Goal: Task Accomplishment & Management: Manage account settings

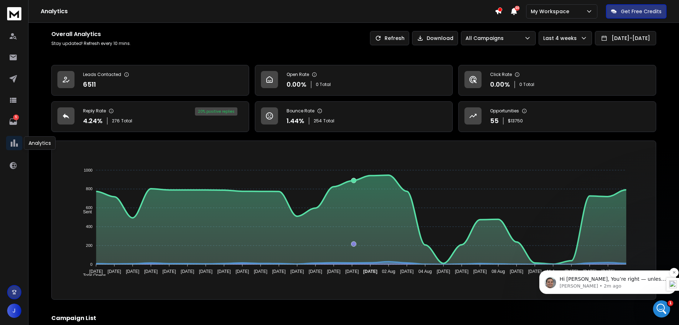
click at [612, 282] on p "Hi [PERSON_NAME], You’re right — unless a lead replies, unsubscribes, or their …" at bounding box center [613, 278] width 108 height 7
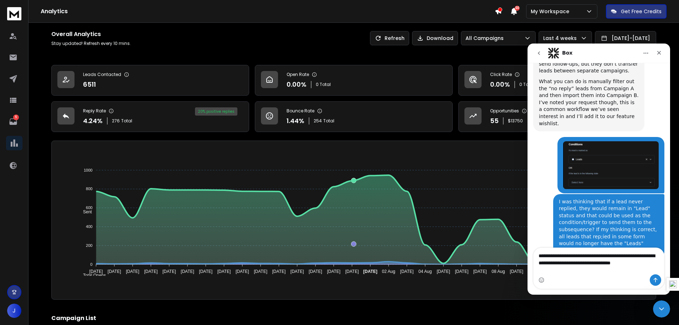
scroll to position [1100, 0]
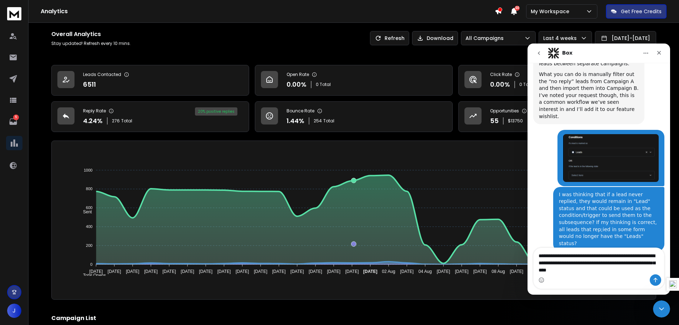
type textarea "**********"
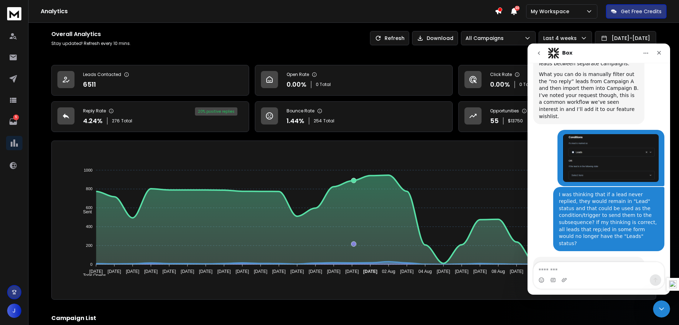
scroll to position [1117, 0]
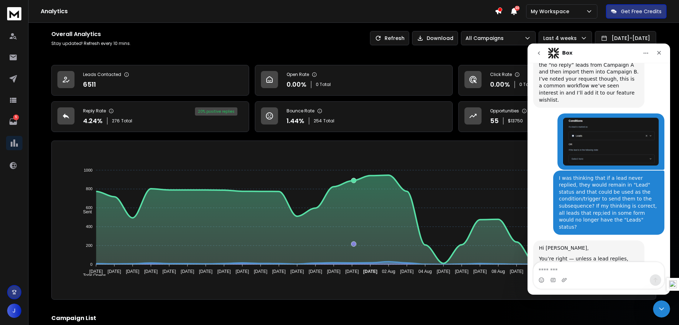
click at [664, 311] on icon "Close Intercom Messenger" at bounding box center [661, 308] width 9 height 9
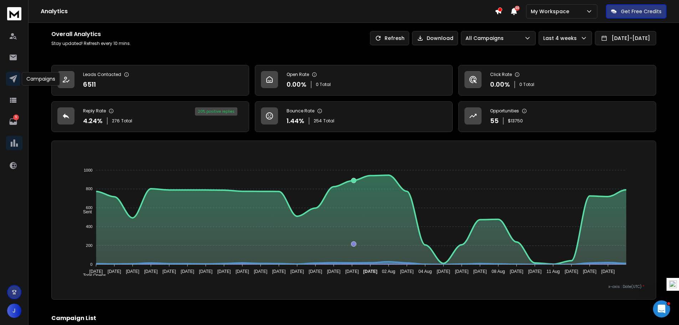
click at [12, 80] on icon at bounding box center [13, 78] width 9 height 9
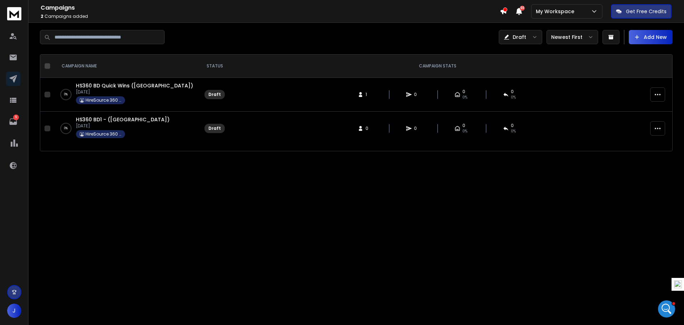
click at [92, 120] on span "HS360 BD1 - ([GEOGRAPHIC_DATA])" at bounding box center [123, 119] width 94 height 7
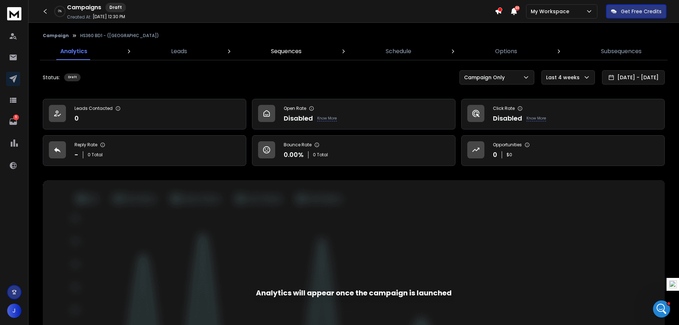
click at [285, 52] on p "Sequences" at bounding box center [286, 51] width 31 height 9
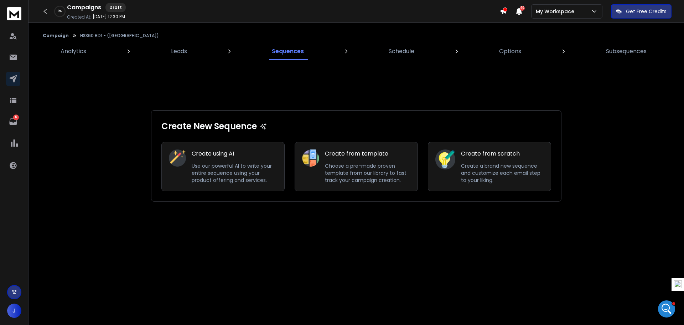
click at [49, 36] on button "Campaign" at bounding box center [56, 36] width 26 height 6
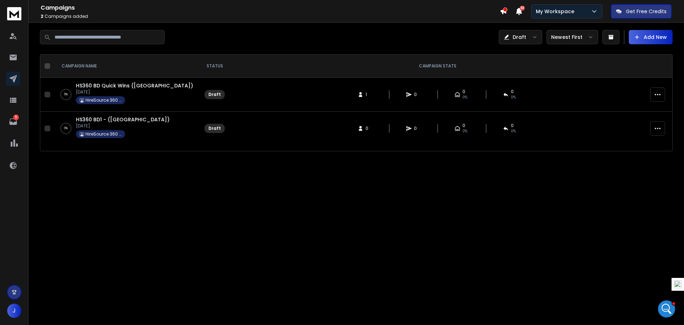
click at [574, 13] on p "My Workspace" at bounding box center [556, 11] width 41 height 7
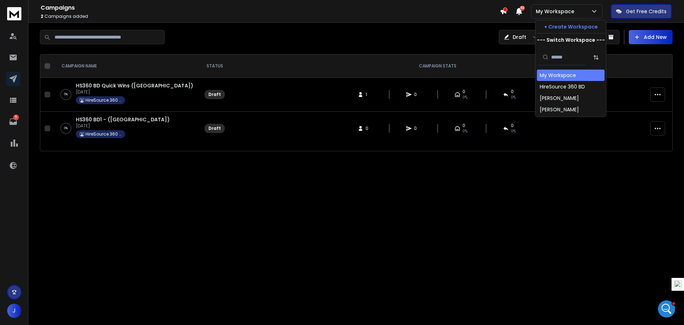
click at [554, 74] on div "My Workspace" at bounding box center [558, 75] width 36 height 7
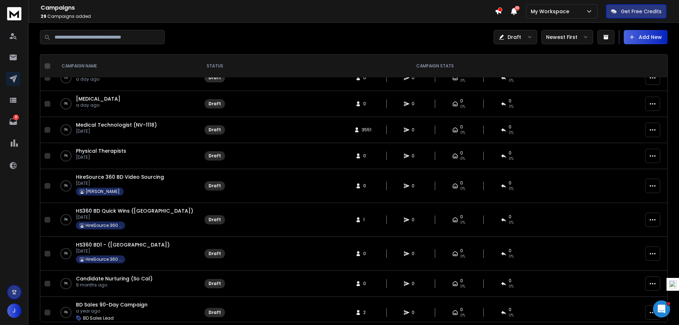
scroll to position [25, 0]
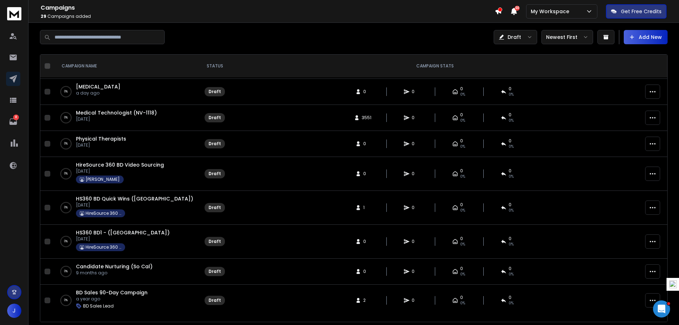
click at [91, 231] on span "HS360 BD1 - ([GEOGRAPHIC_DATA])" at bounding box center [123, 232] width 94 height 7
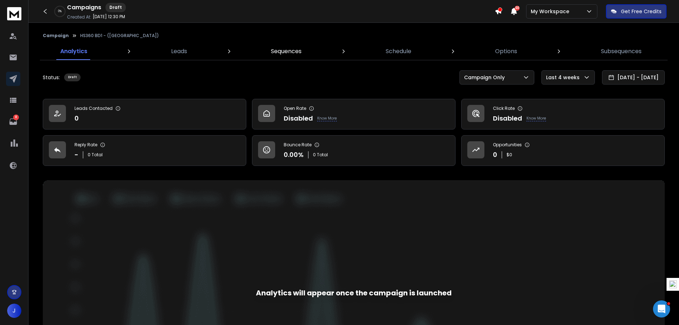
click at [289, 50] on p "Sequences" at bounding box center [286, 51] width 31 height 9
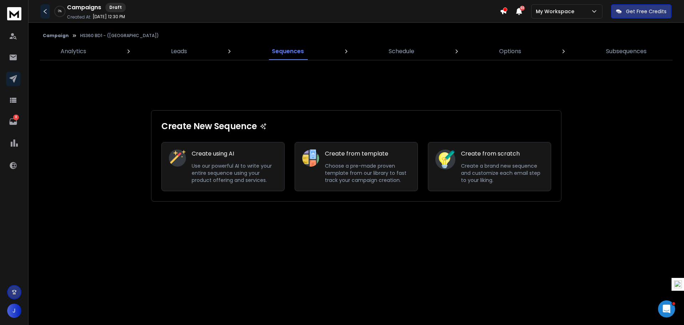
click at [43, 10] on icon at bounding box center [45, 11] width 6 height 6
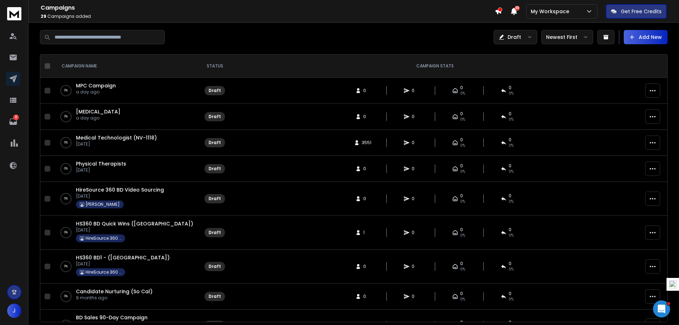
scroll to position [25, 0]
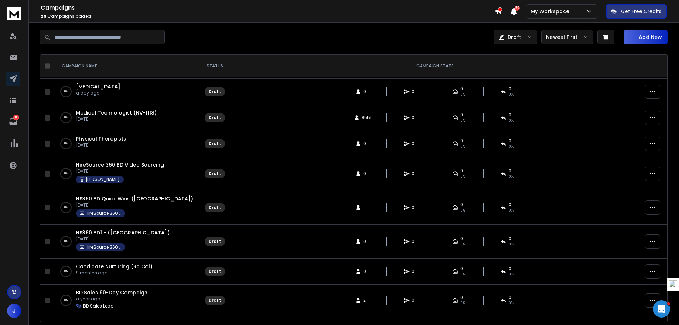
click at [110, 266] on span "Candidate Nurturing (So Cal)" at bounding box center [114, 266] width 77 height 7
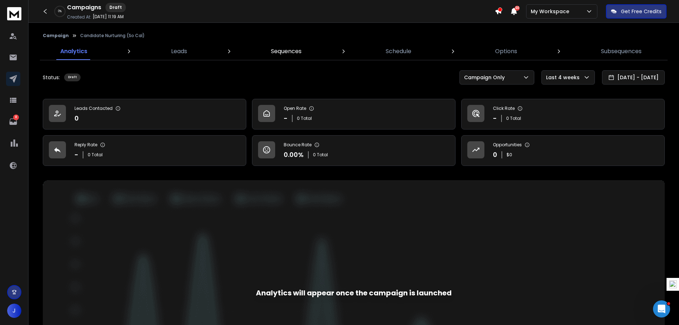
click at [291, 49] on p "Sequences" at bounding box center [286, 51] width 31 height 9
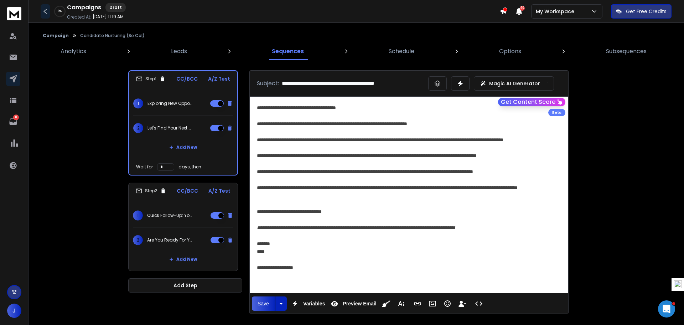
click at [44, 10] on icon at bounding box center [45, 11] width 6 height 6
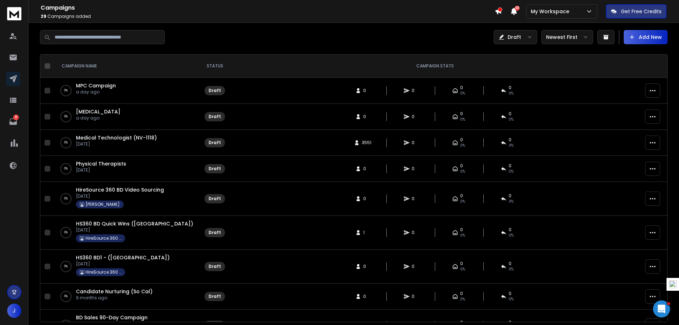
scroll to position [25, 0]
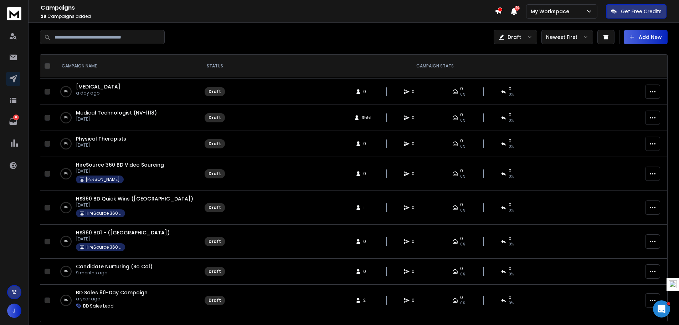
click at [94, 232] on span "HS360 BD1 - ([GEOGRAPHIC_DATA])" at bounding box center [123, 232] width 94 height 7
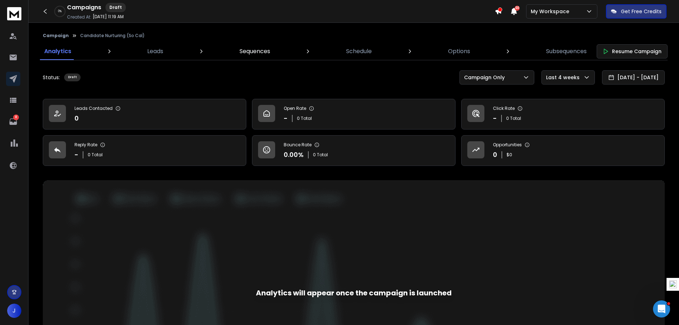
click at [258, 51] on div "Analytics Leads Sequences Schedule Options Subsequences" at bounding box center [315, 51] width 551 height 17
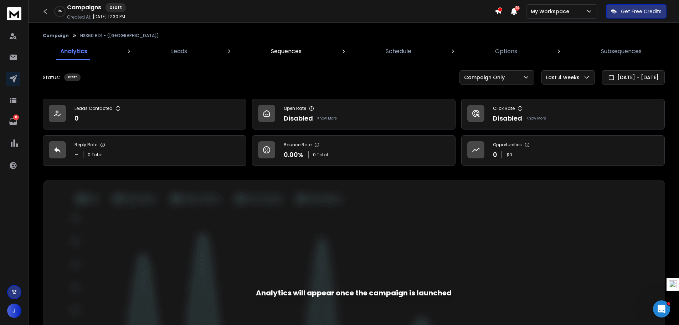
click at [284, 50] on p "Sequences" at bounding box center [286, 51] width 31 height 9
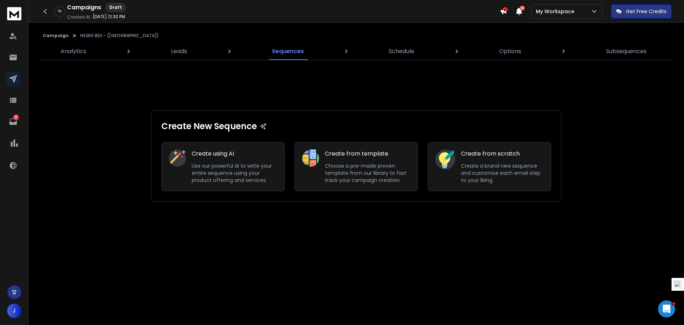
click at [54, 37] on button "Campaign" at bounding box center [56, 36] width 26 height 6
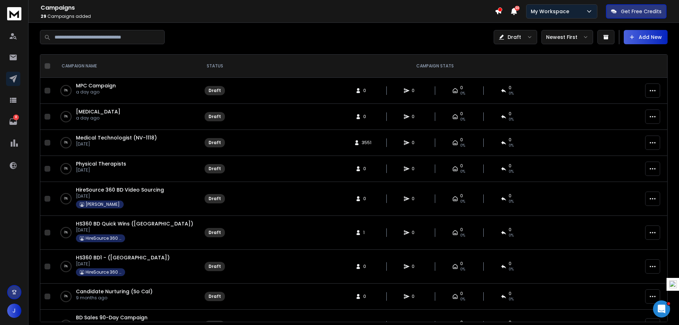
click at [591, 9] on icon "button" at bounding box center [588, 11] width 7 height 7
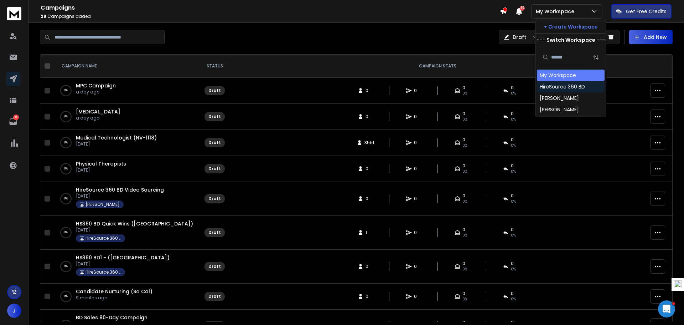
click at [558, 87] on div "HireSource 360 BD" at bounding box center [562, 86] width 45 height 7
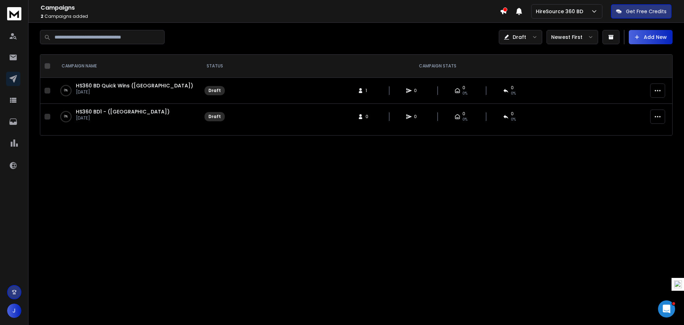
click at [92, 112] on span "HS360 BD1 - ([GEOGRAPHIC_DATA])" at bounding box center [123, 111] width 94 height 7
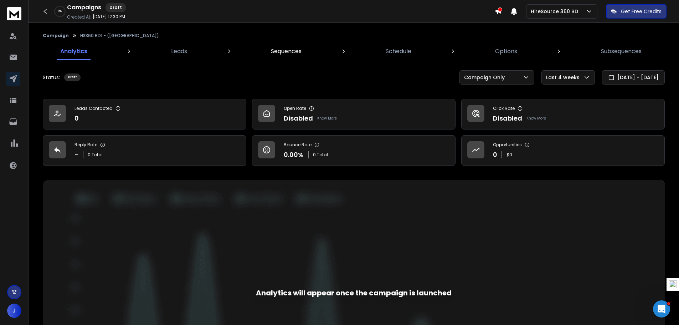
click at [285, 52] on p "Sequences" at bounding box center [286, 51] width 31 height 9
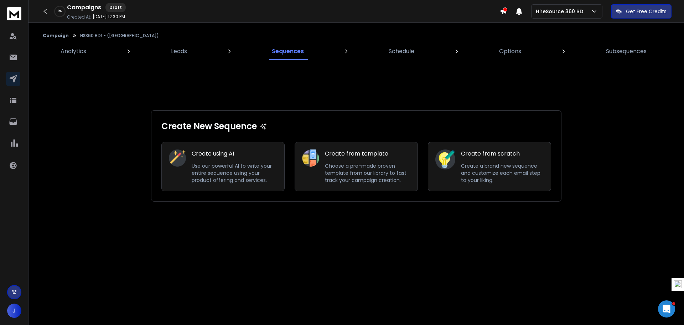
click at [55, 35] on button "Campaign" at bounding box center [56, 36] width 26 height 6
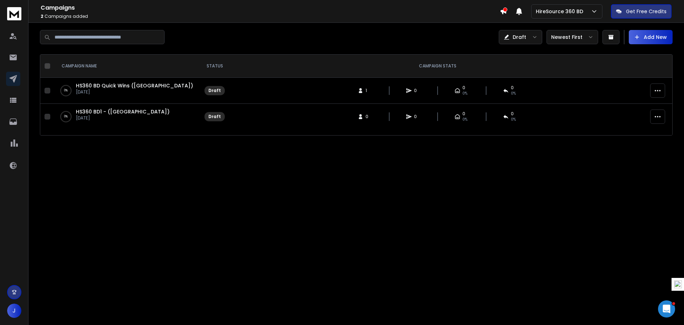
click at [107, 85] on span "HS360 BD Quick Wins ([GEOGRAPHIC_DATA])" at bounding box center [134, 85] width 117 height 7
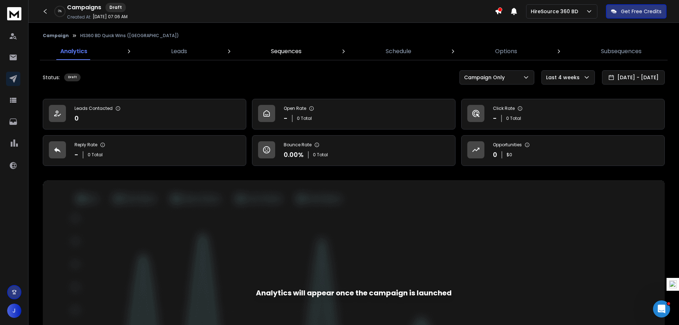
click at [284, 50] on p "Sequences" at bounding box center [286, 51] width 31 height 9
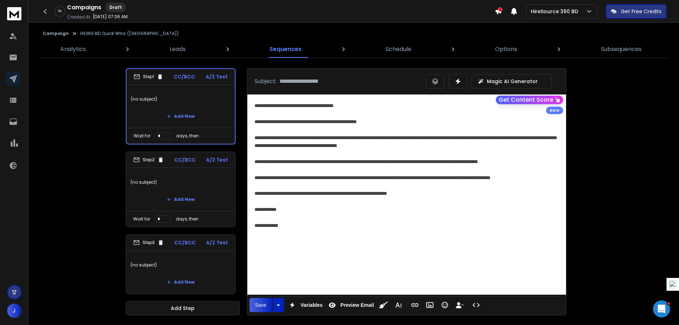
scroll to position [2, 0]
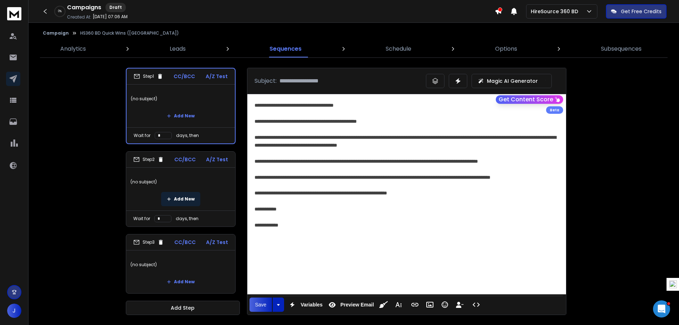
click at [181, 193] on button "Add New" at bounding box center [180, 199] width 39 height 14
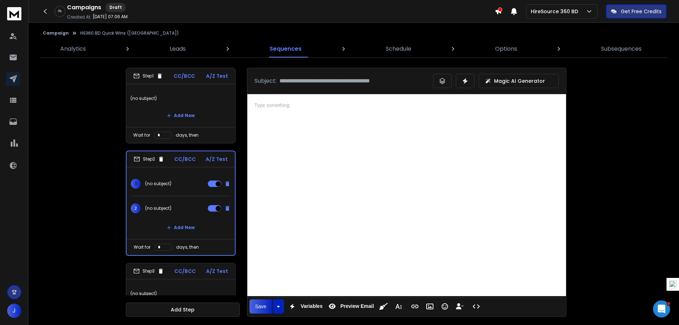
click at [192, 99] on p "(no subject)" at bounding box center [180, 98] width 100 height 20
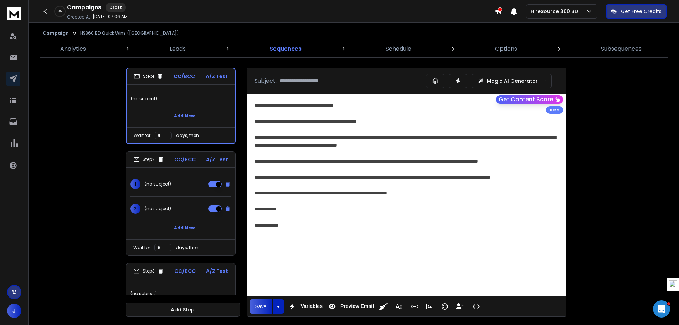
scroll to position [0, 0]
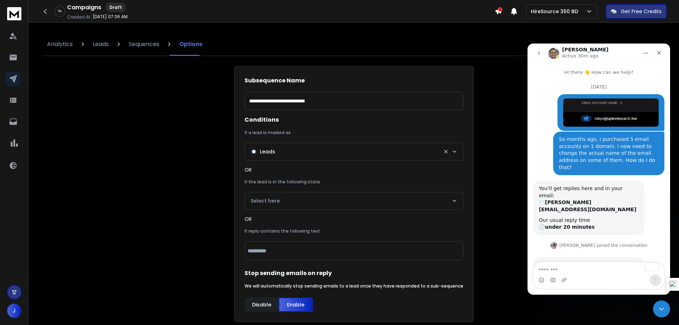
scroll to position [1117, 0]
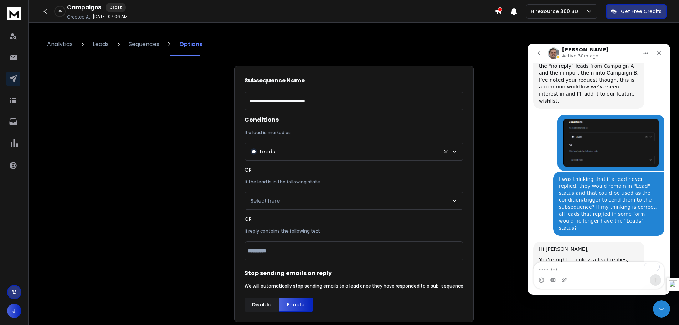
click at [660, 307] on icon "Close Intercom Messenger" at bounding box center [661, 308] width 9 height 9
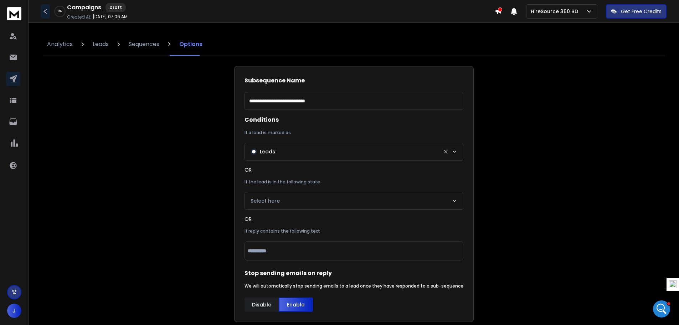
click at [45, 11] on icon at bounding box center [45, 11] width 6 height 6
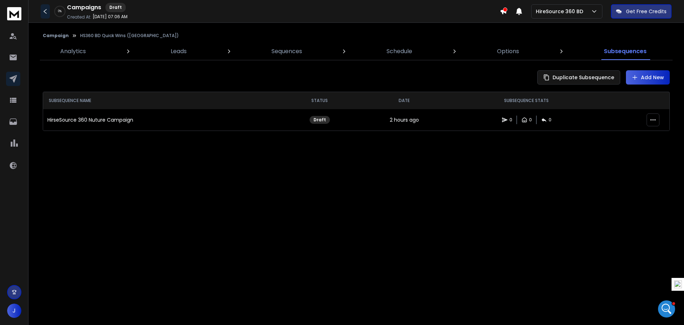
click at [45, 11] on icon at bounding box center [45, 11] width 6 height 6
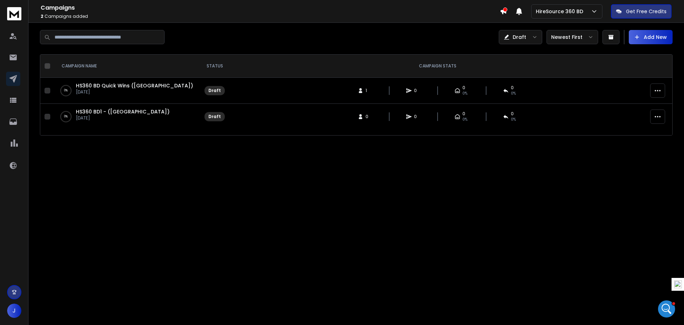
click at [93, 111] on span "HS360 BD1 - ([GEOGRAPHIC_DATA])" at bounding box center [123, 111] width 94 height 7
